Goal: Navigation & Orientation: Find specific page/section

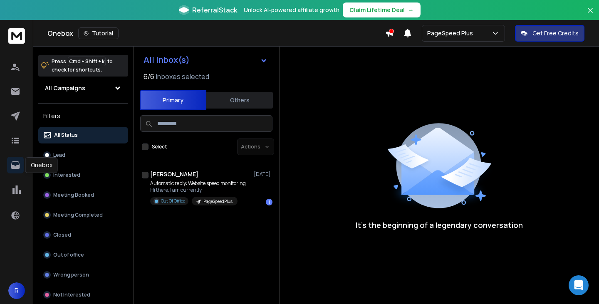
click at [14, 162] on icon at bounding box center [15, 164] width 9 height 7
click at [10, 117] on icon at bounding box center [15, 116] width 10 height 10
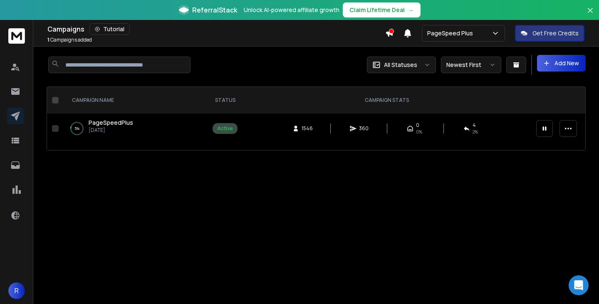
click at [120, 124] on span "PageSpeedPlus" at bounding box center [111, 123] width 44 height 8
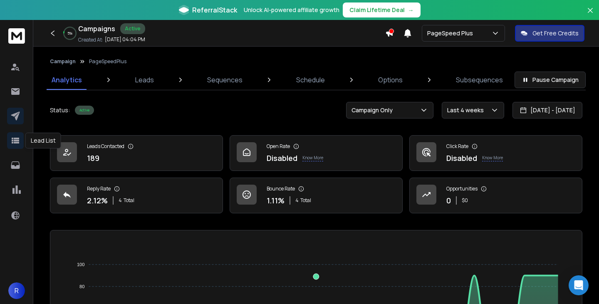
click at [16, 145] on icon at bounding box center [15, 141] width 10 height 10
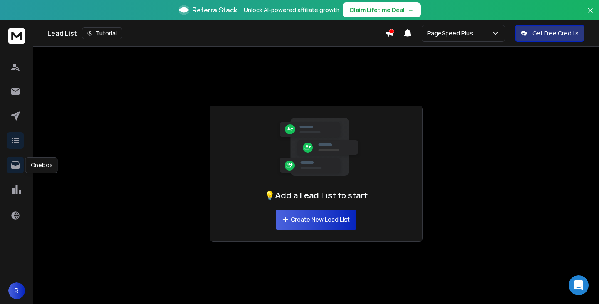
click at [17, 169] on icon at bounding box center [15, 165] width 10 height 10
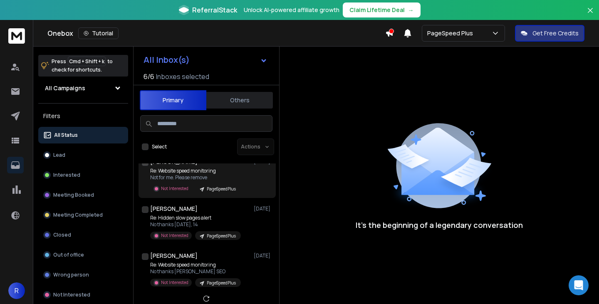
scroll to position [4, 0]
